Goal: Task Accomplishment & Management: Manage account settings

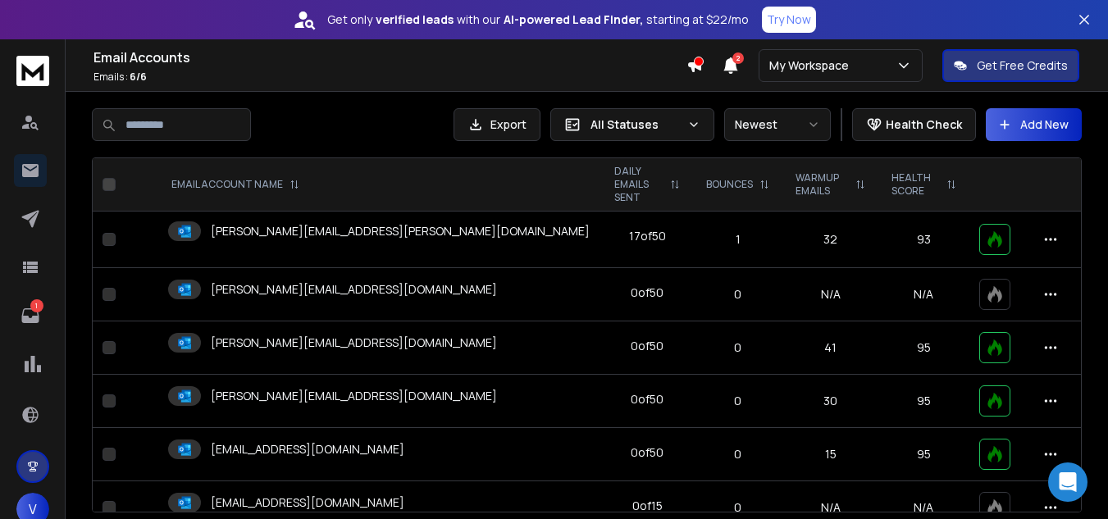
click at [315, 400] on p "Prajakta.Patil@themaverics.com" at bounding box center [354, 396] width 286 height 16
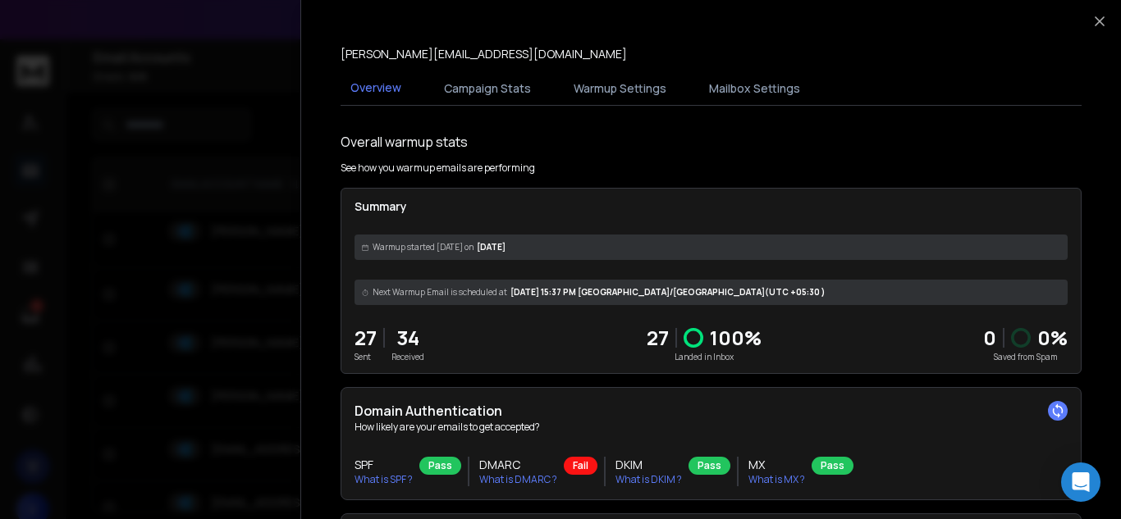
click at [513, 84] on button "Campaign Stats" at bounding box center [487, 89] width 107 height 36
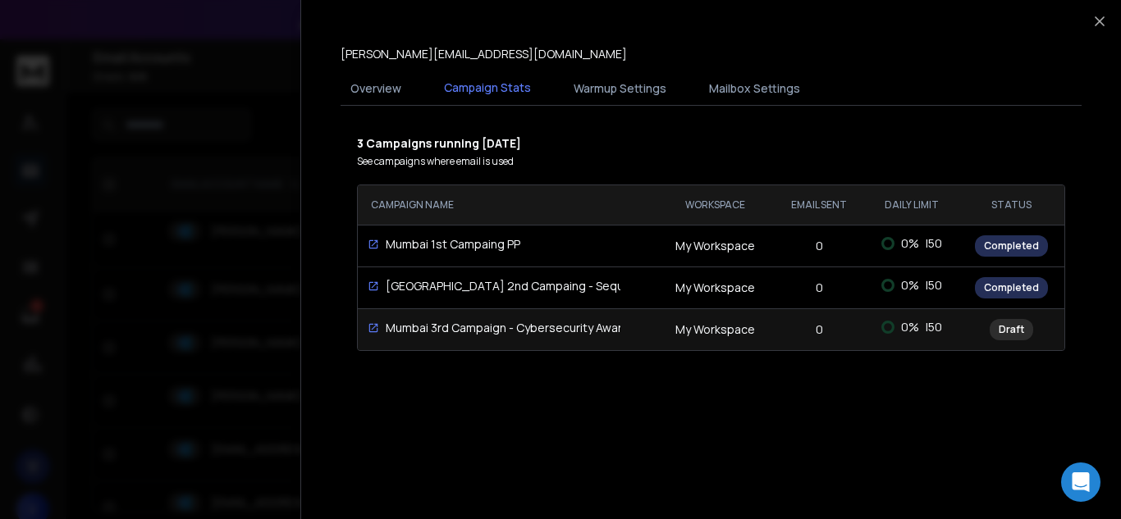
click at [1005, 331] on div "Draft" at bounding box center [1010, 329] width 43 height 21
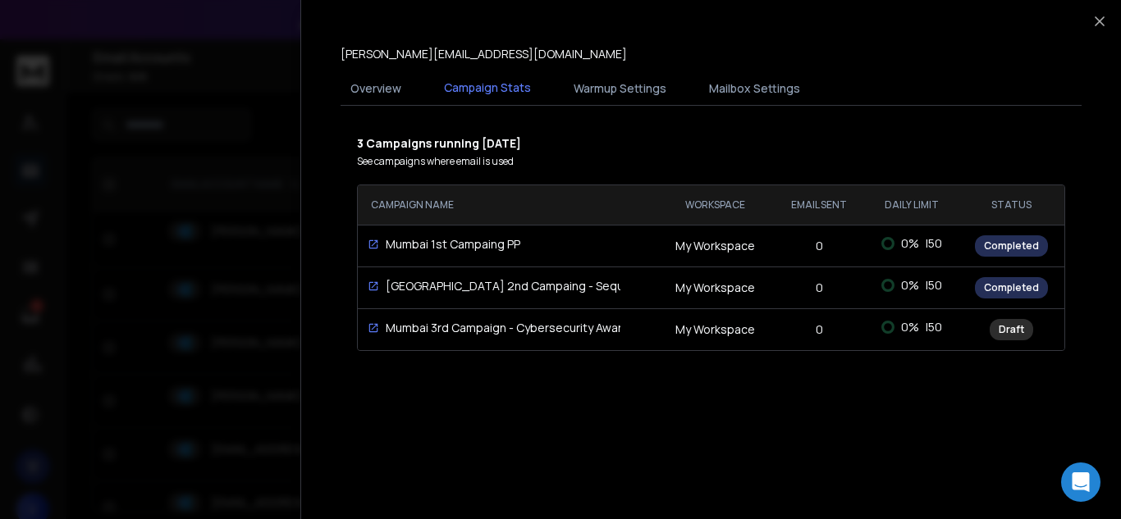
click at [627, 71] on div "Prajakta.Patil@themaverics.com Overview Campaign Stats Warmup Settings Mailbox …" at bounding box center [711, 207] width 780 height 374
click at [629, 83] on button "Warmup Settings" at bounding box center [620, 89] width 112 height 36
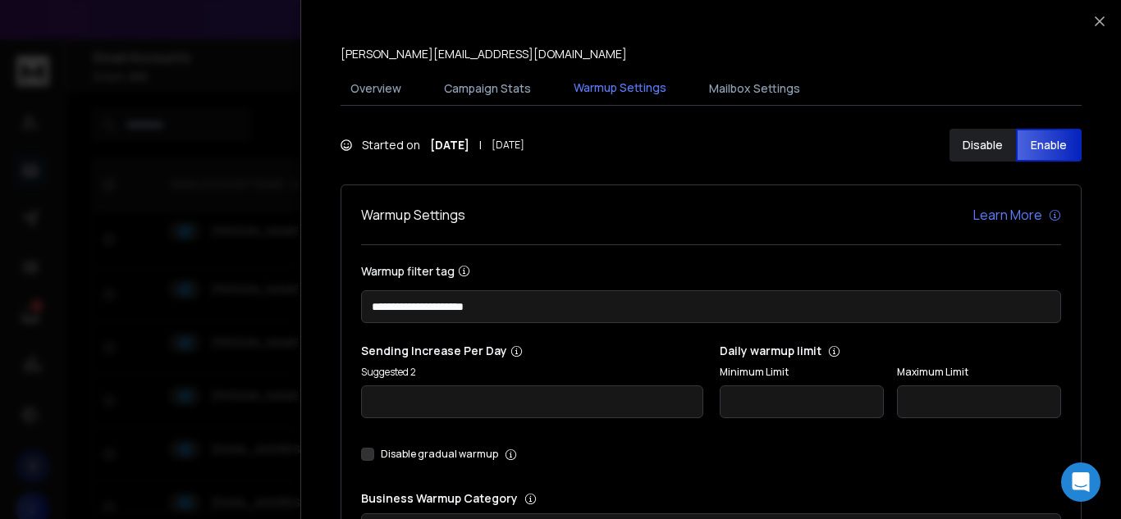
click at [744, 81] on button "Mailbox Settings" at bounding box center [754, 89] width 111 height 36
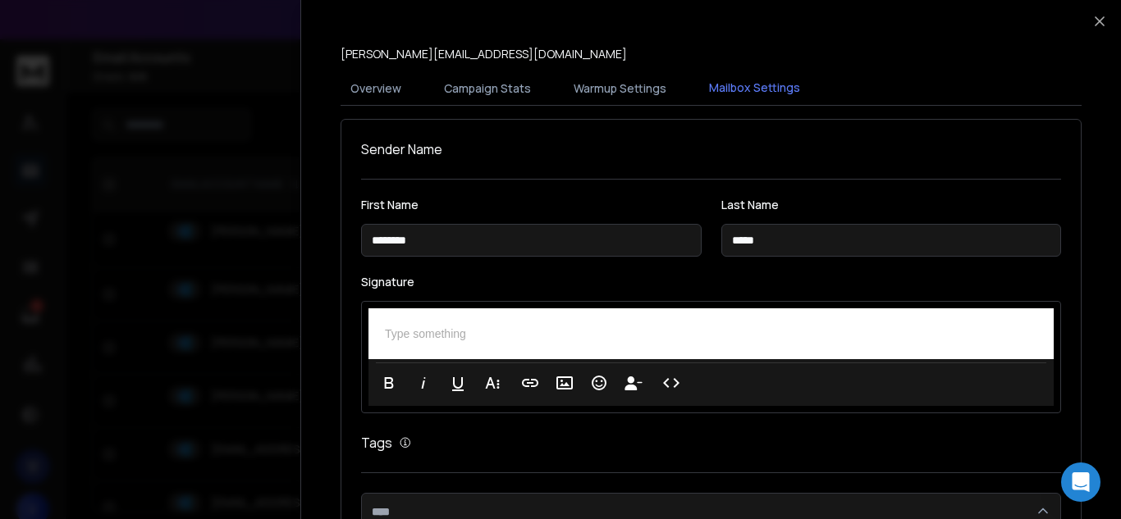
click at [482, 84] on button "Campaign Stats" at bounding box center [487, 89] width 107 height 36
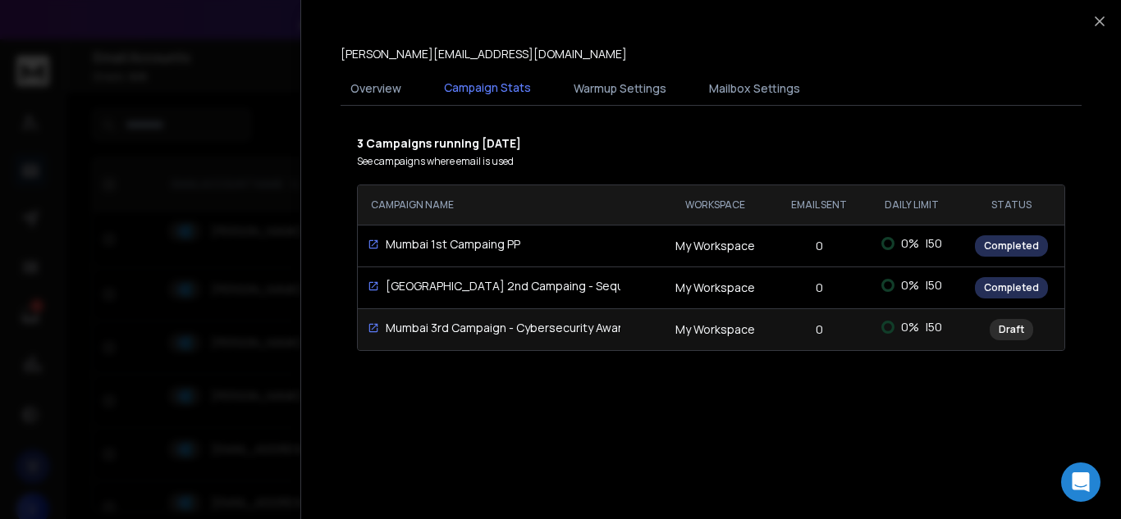
click at [510, 317] on td "Mumbai 3rd Campaign - Cybersecurity Awareness" at bounding box center [489, 328] width 263 height 36
click at [1004, 328] on div "Draft" at bounding box center [1010, 329] width 43 height 21
click at [555, 329] on td "Mumbai 3rd Campaign - Cybersecurity Awareness" at bounding box center [489, 328] width 263 height 36
click at [375, 327] on icon at bounding box center [373, 327] width 9 height 9
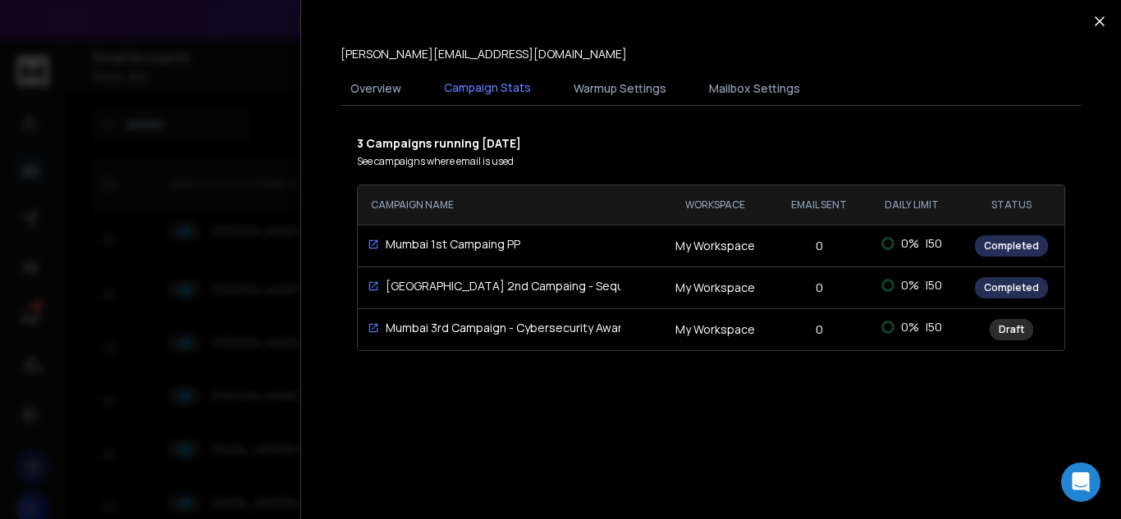
click at [1096, 13] on icon "button" at bounding box center [1099, 21] width 16 height 16
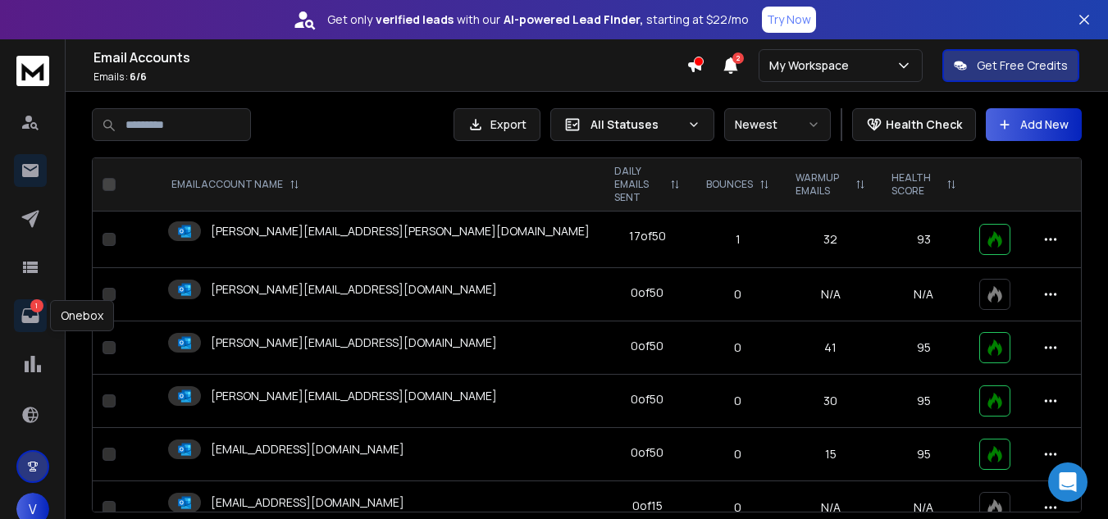
click at [39, 323] on icon at bounding box center [31, 316] width 20 height 20
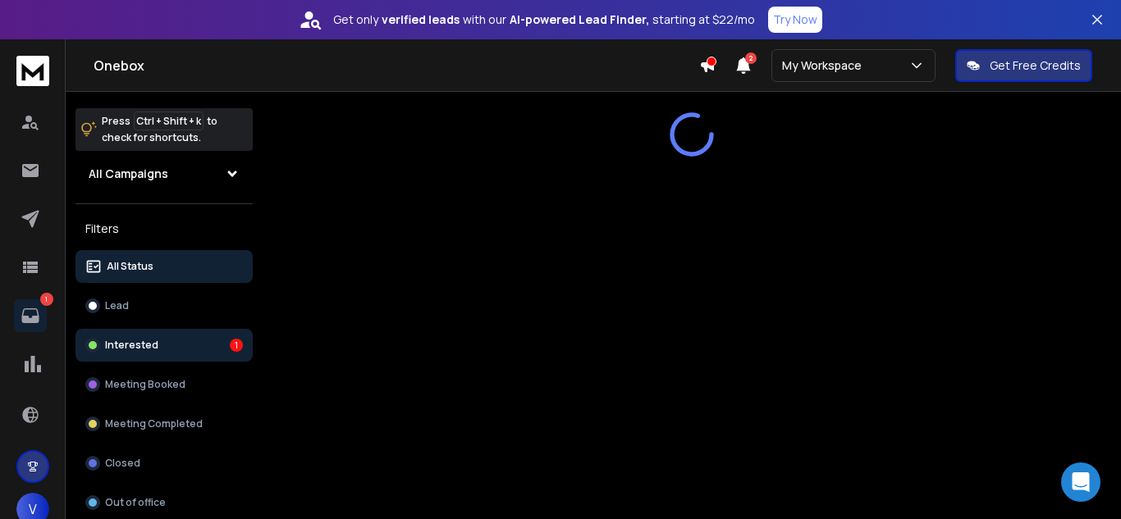
click at [205, 338] on button "Interested 1" at bounding box center [163, 345] width 177 height 33
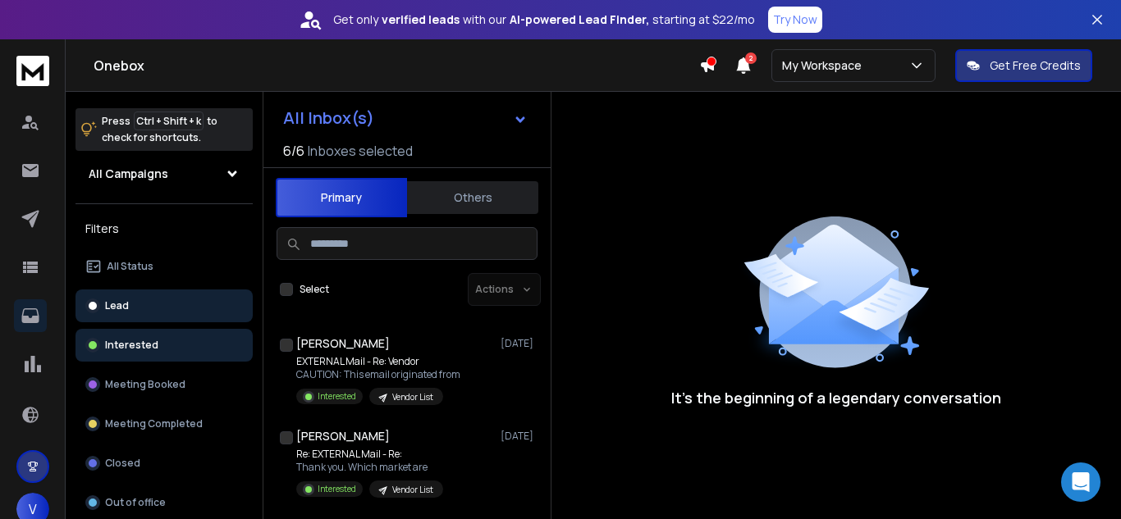
click at [159, 313] on button "Lead" at bounding box center [163, 306] width 177 height 33
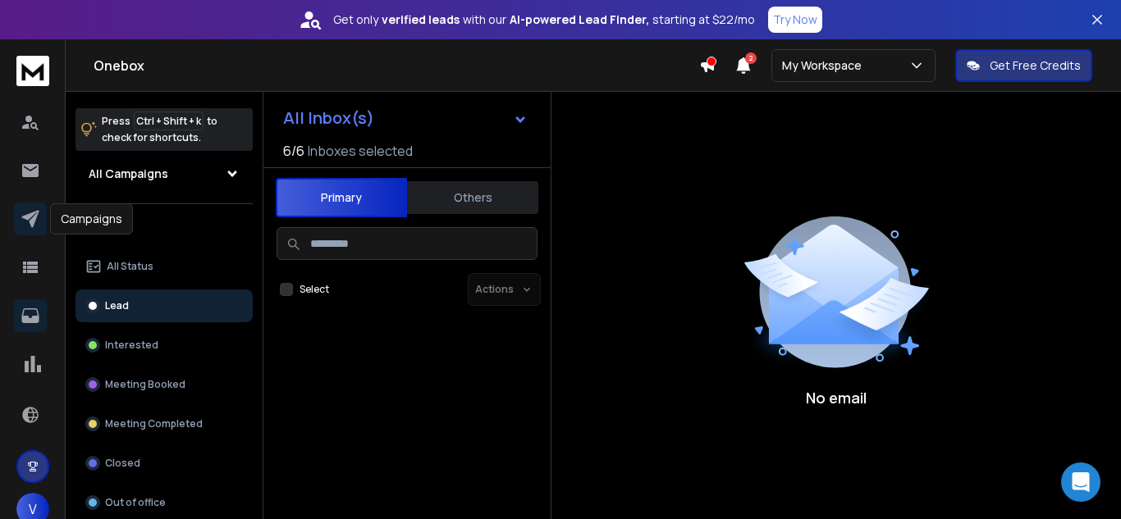
click at [43, 226] on link at bounding box center [30, 219] width 33 height 33
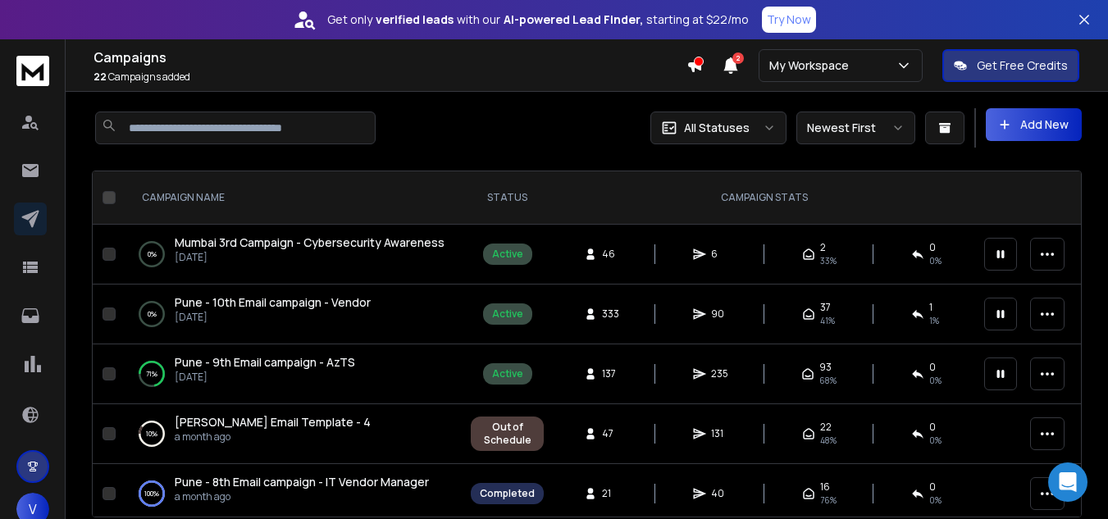
click at [245, 251] on p "[DATE]" at bounding box center [310, 257] width 270 height 13
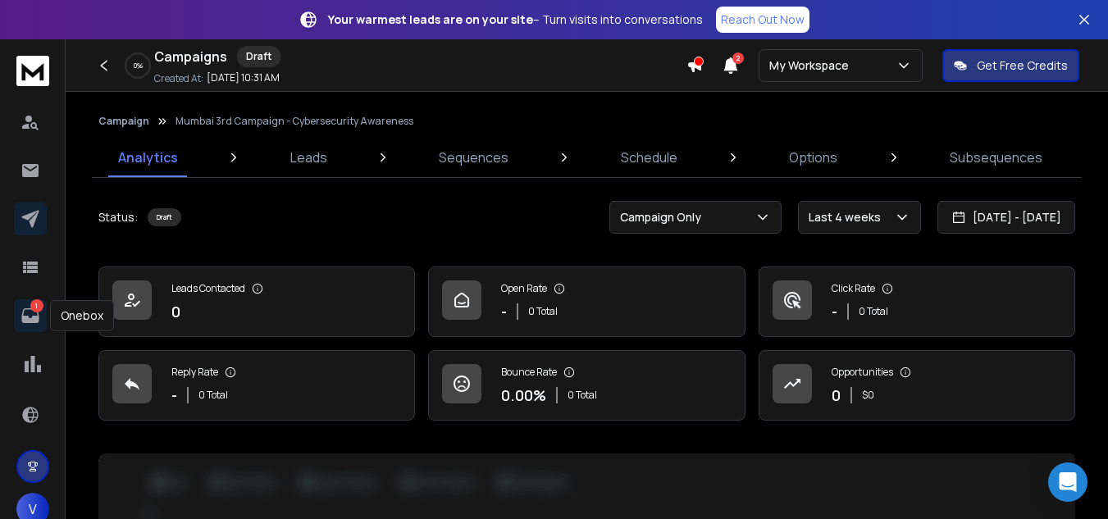
click at [25, 313] on icon at bounding box center [31, 316] width 20 height 20
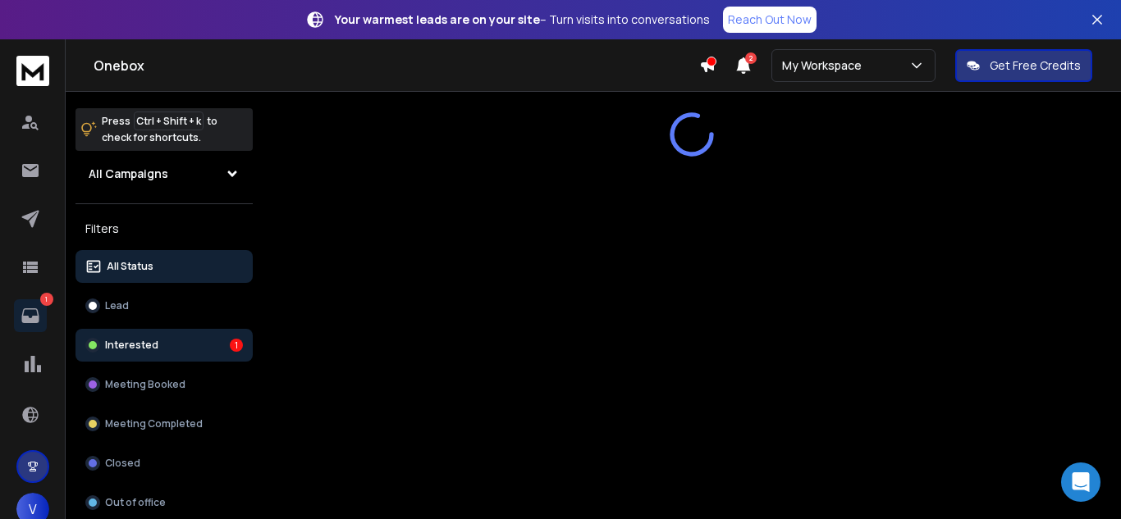
click at [156, 349] on button "Interested 1" at bounding box center [163, 345] width 177 height 33
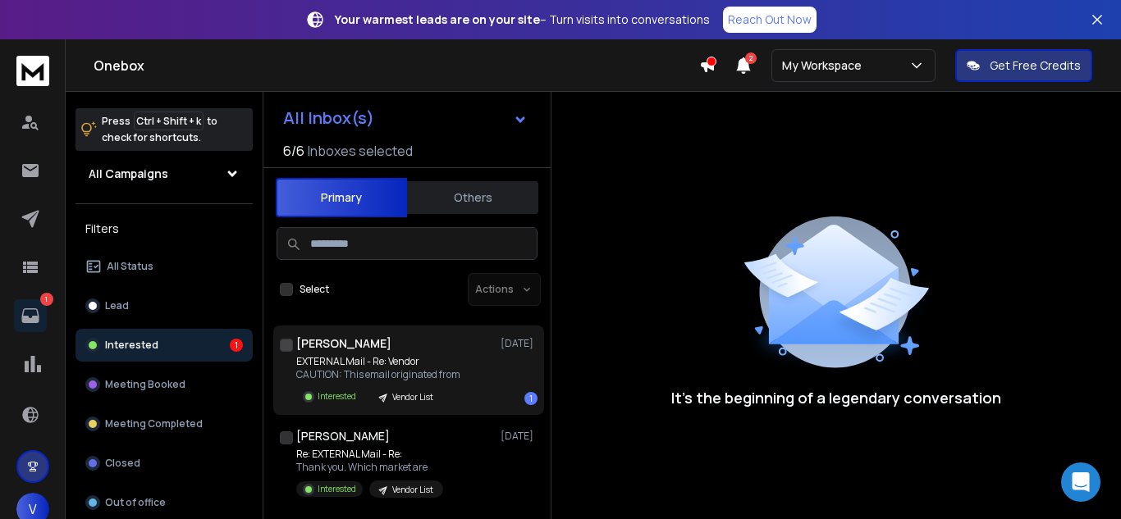
click at [380, 355] on p "EXTERNAL Mail - Re: Vendor" at bounding box center [378, 361] width 164 height 13
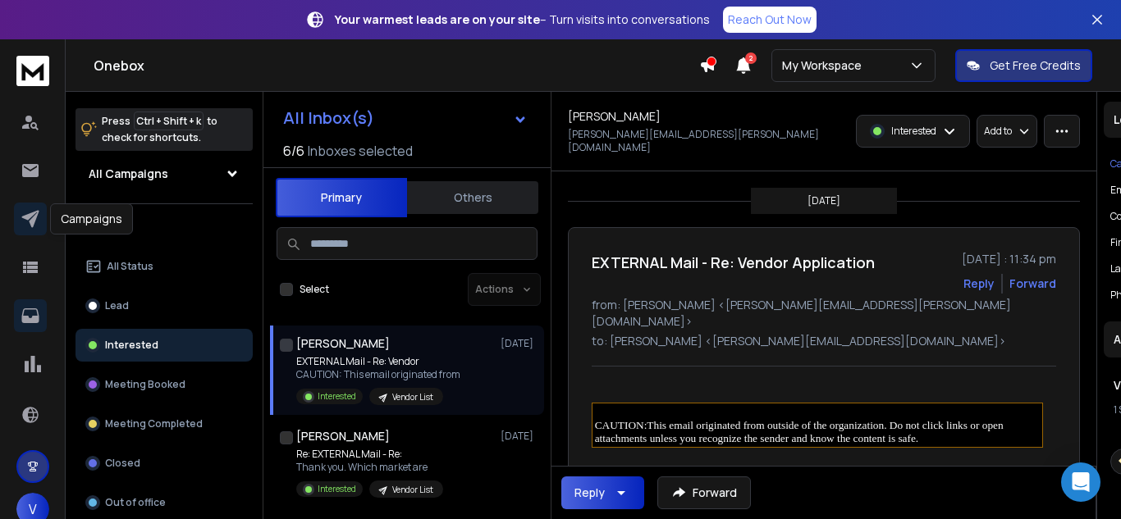
click at [25, 208] on link at bounding box center [30, 219] width 33 height 33
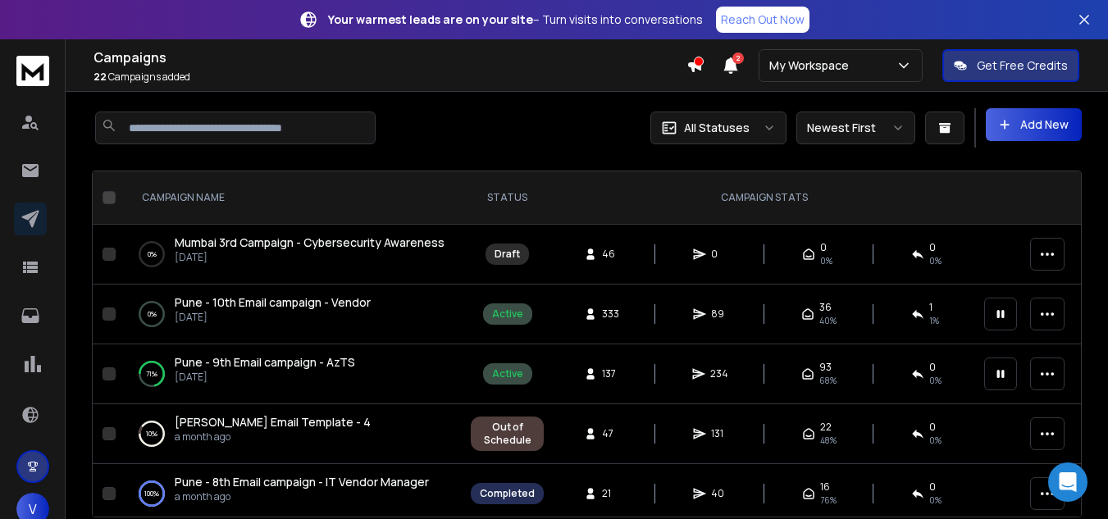
click at [500, 261] on div "Draft" at bounding box center [507, 254] width 43 height 21
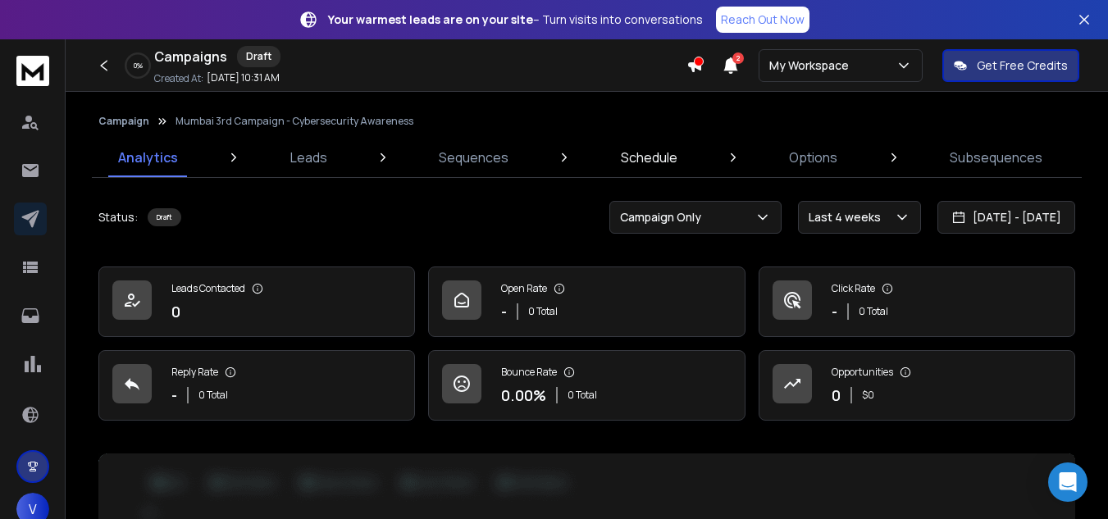
click at [681, 158] on link "Schedule" at bounding box center [649, 157] width 76 height 39
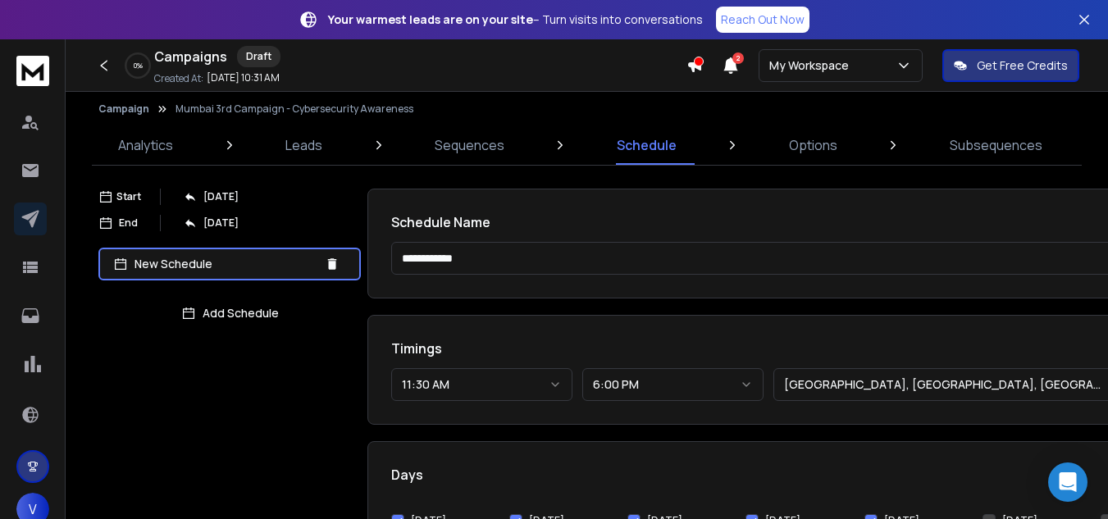
scroll to position [13, 0]
click at [231, 195] on p "[DATE]" at bounding box center [220, 196] width 35 height 13
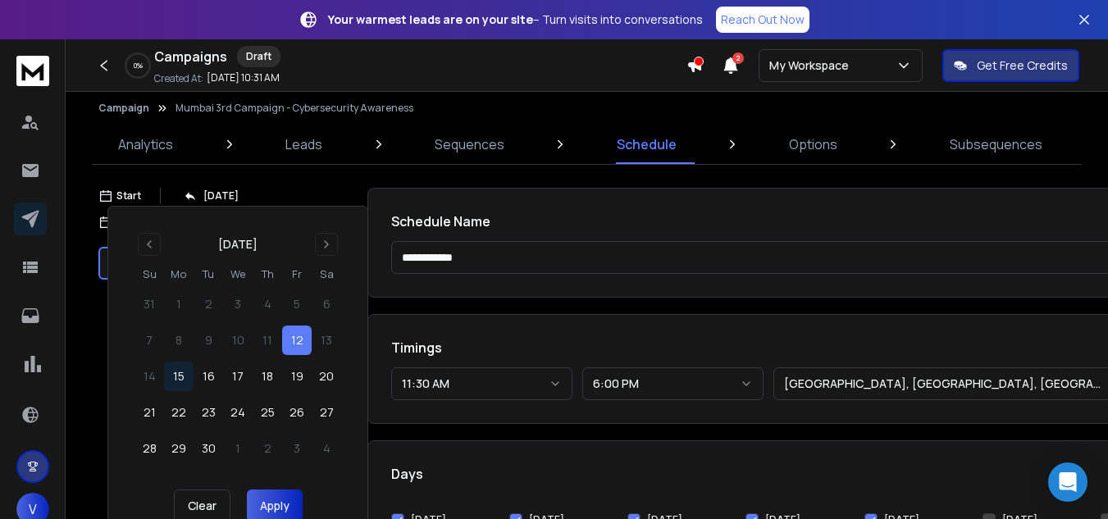
click at [176, 376] on button "15" at bounding box center [179, 377] width 30 height 30
click at [276, 512] on button "Apply" at bounding box center [275, 506] width 56 height 33
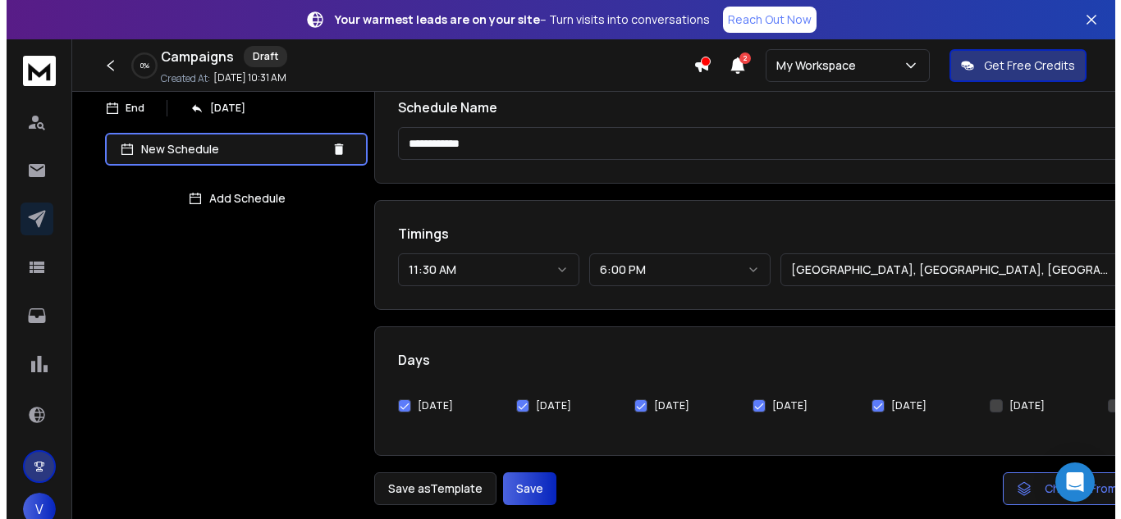
scroll to position [128, 0]
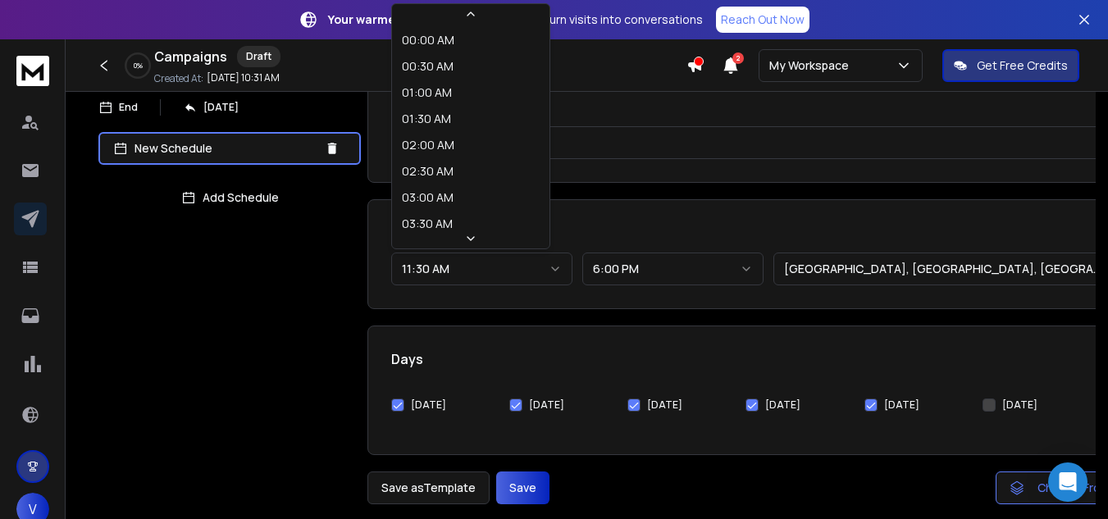
click at [552, 269] on icon "button" at bounding box center [555, 268] width 7 height 3
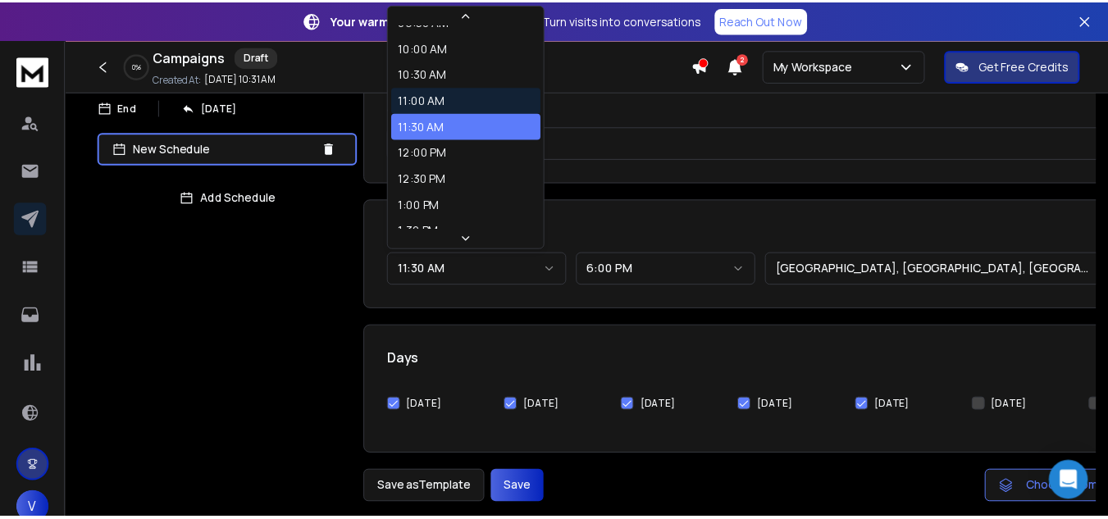
scroll to position [521, 0]
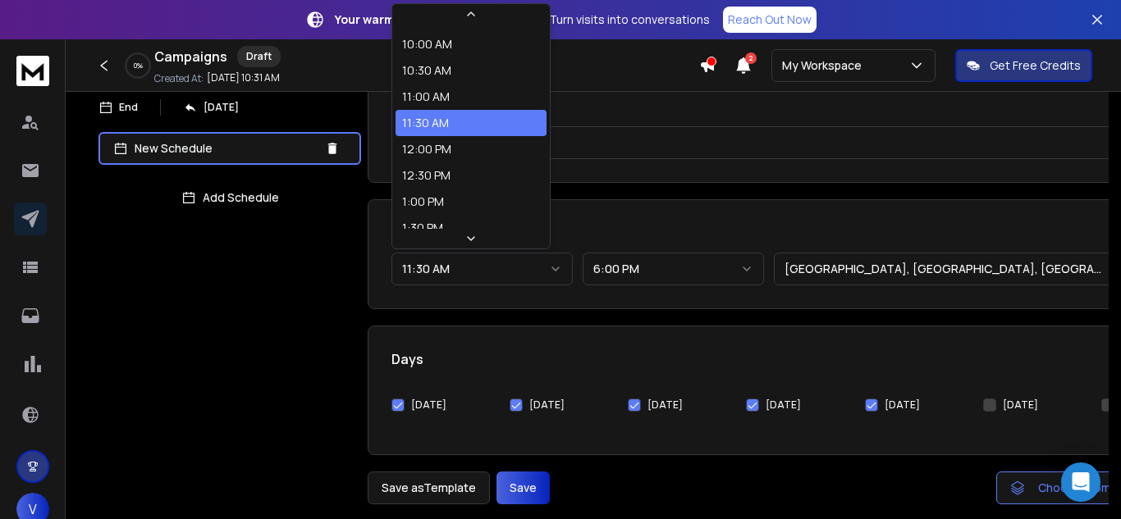
select select "********"
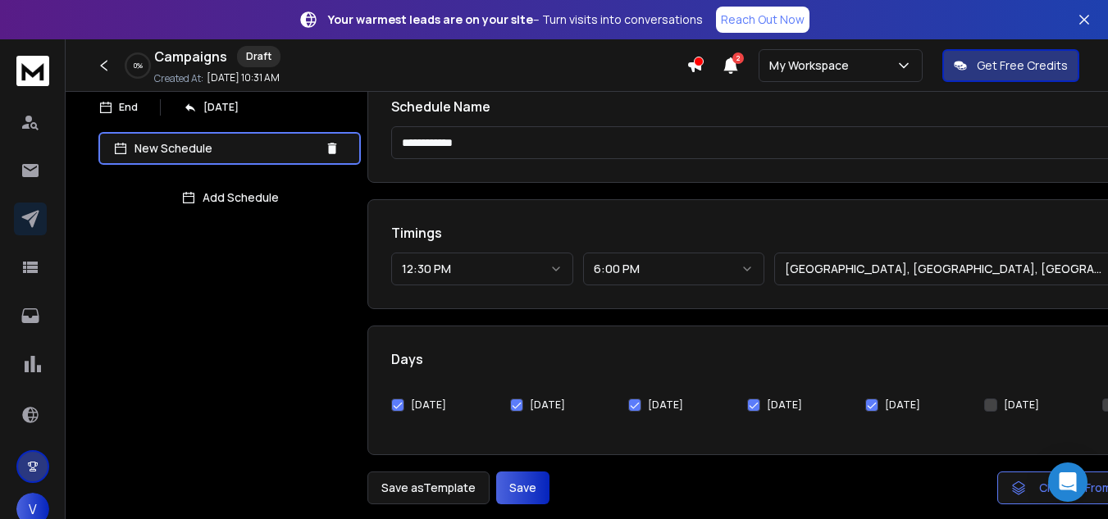
scroll to position [136, 0]
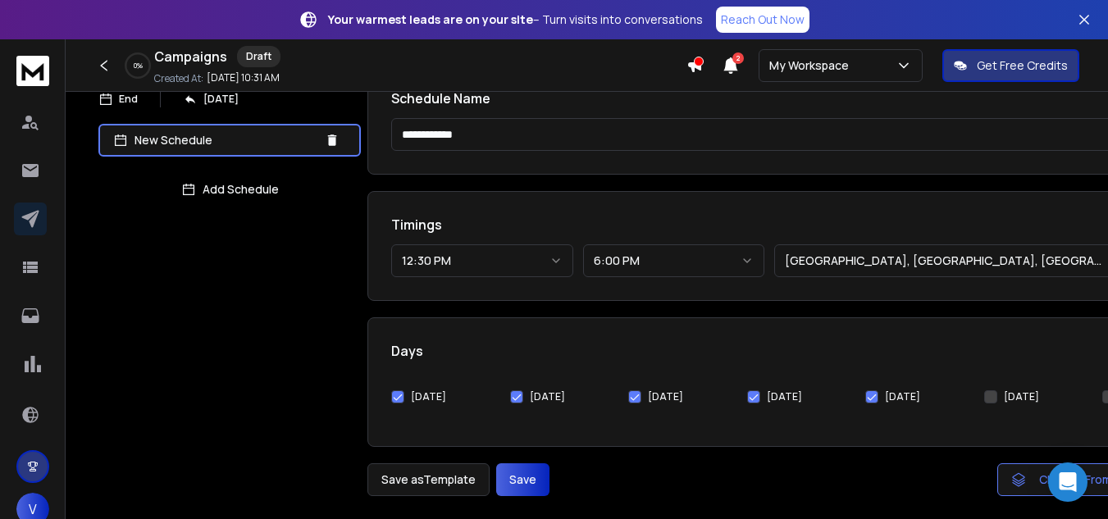
click at [522, 483] on button "Save" at bounding box center [522, 480] width 53 height 33
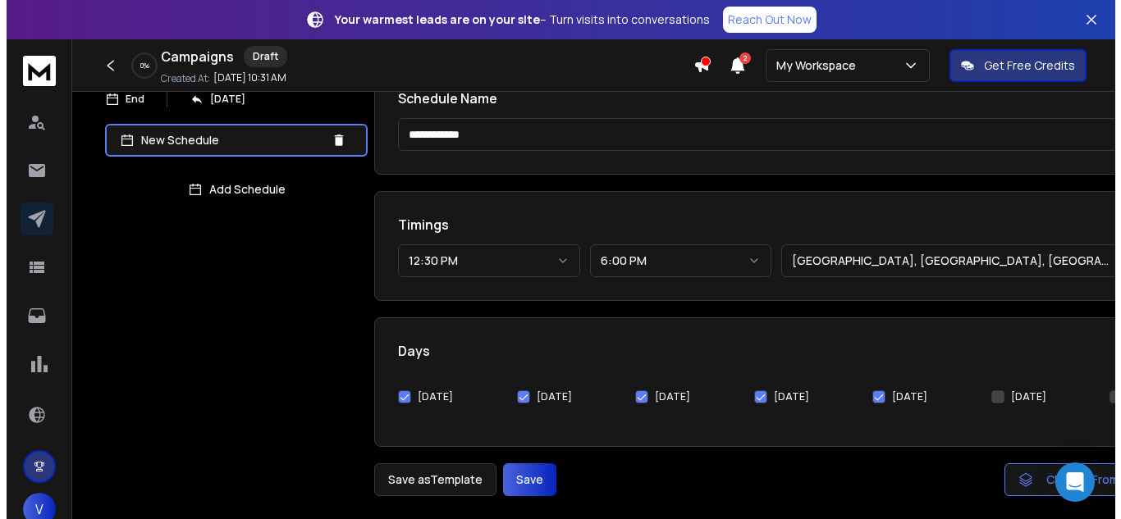
scroll to position [0, 0]
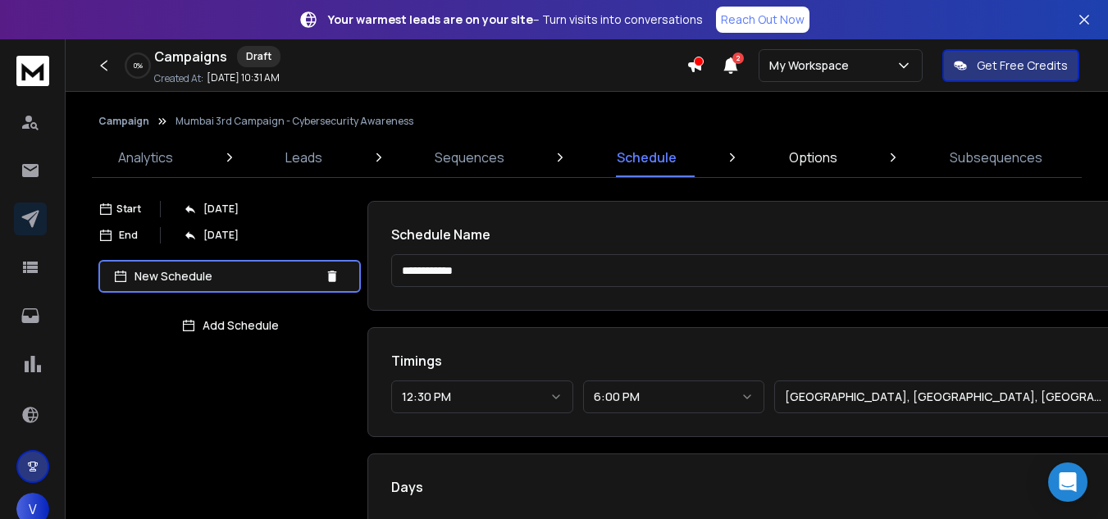
click at [818, 168] on link "Options" at bounding box center [813, 157] width 68 height 39
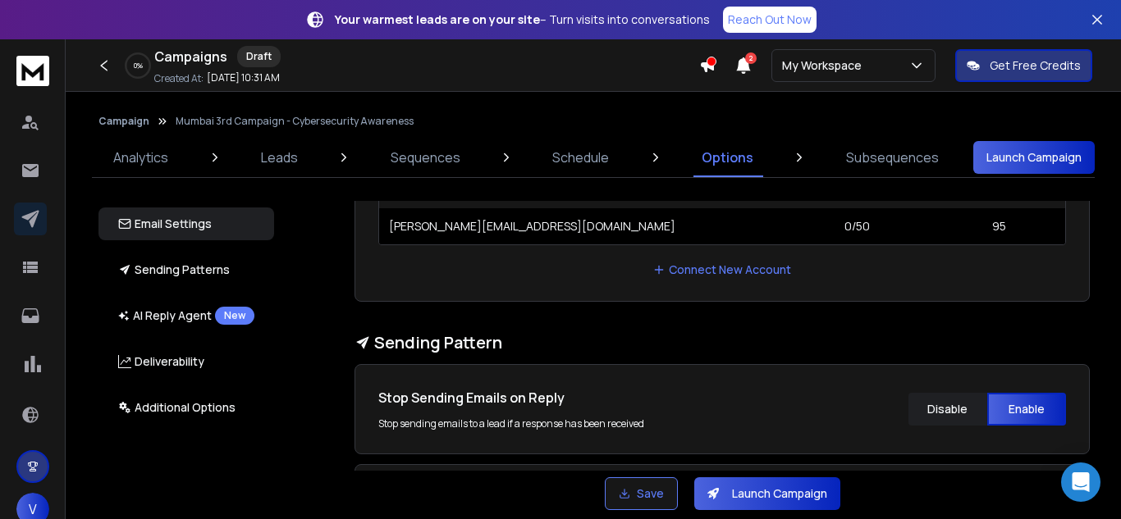
scroll to position [149, 0]
click at [787, 492] on button "Launch Campaign" at bounding box center [767, 493] width 146 height 33
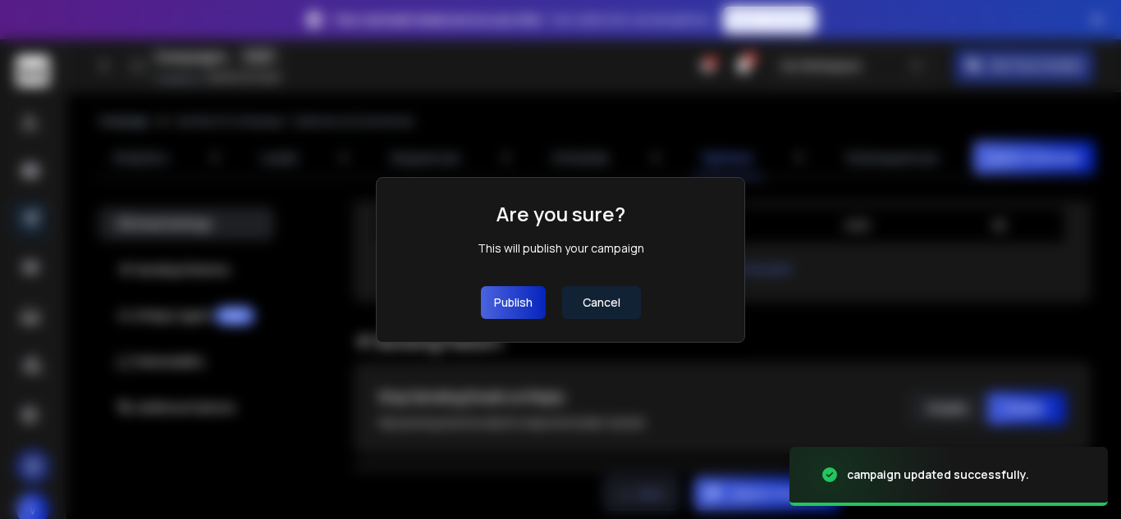
click at [520, 302] on button "Publish" at bounding box center [513, 302] width 65 height 33
